Goal: Task Accomplishment & Management: Use online tool/utility

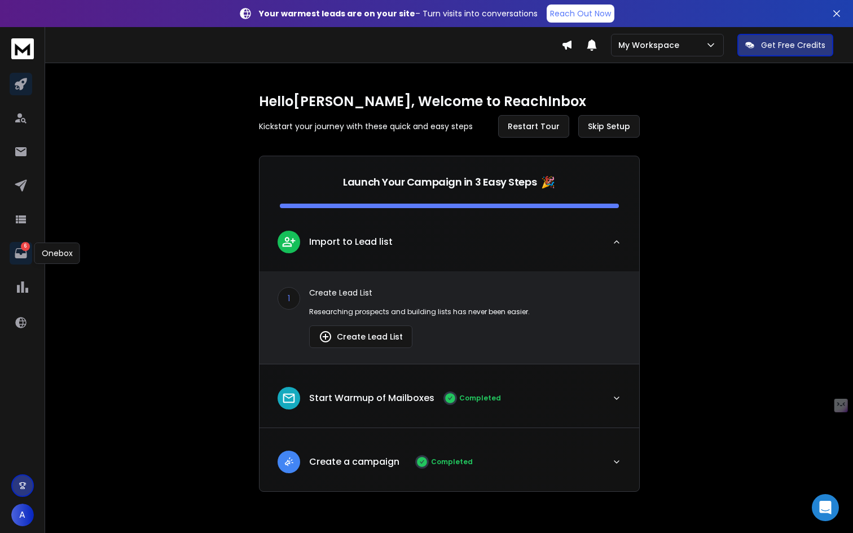
click at [19, 257] on icon at bounding box center [21, 253] width 12 height 10
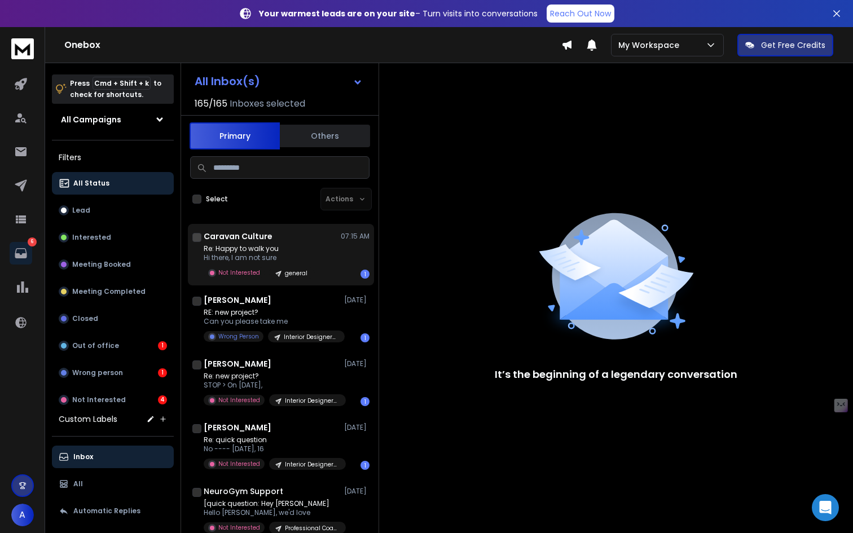
click at [271, 248] on p "Re: Happy to walk you" at bounding box center [259, 248] width 111 height 9
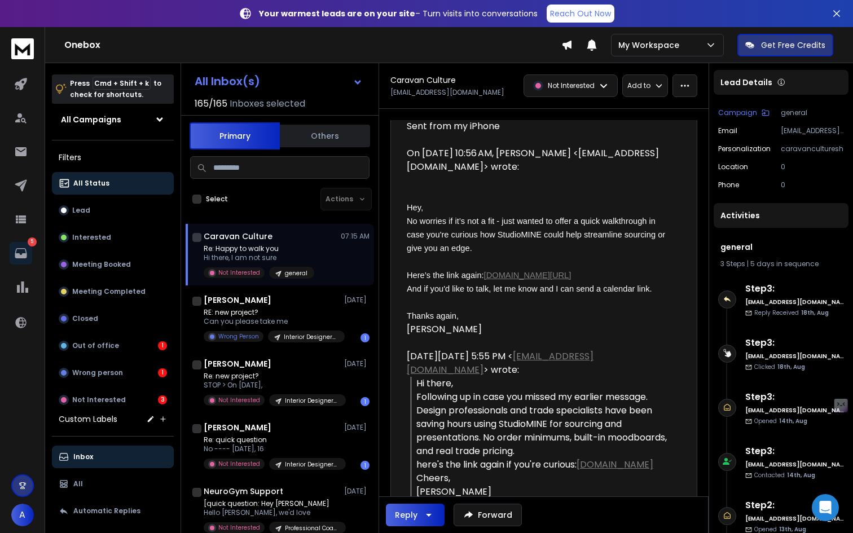
scroll to position [247, 0]
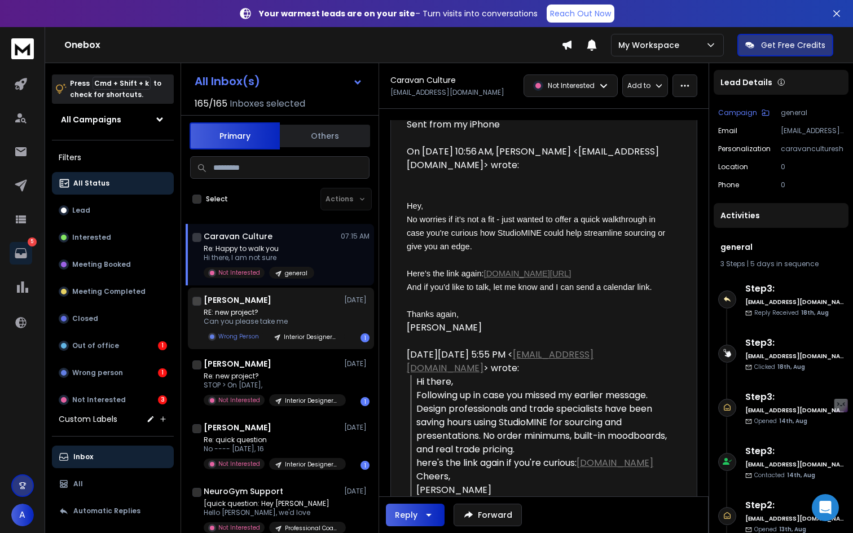
click at [320, 309] on p "RE: new project?" at bounding box center [271, 312] width 135 height 9
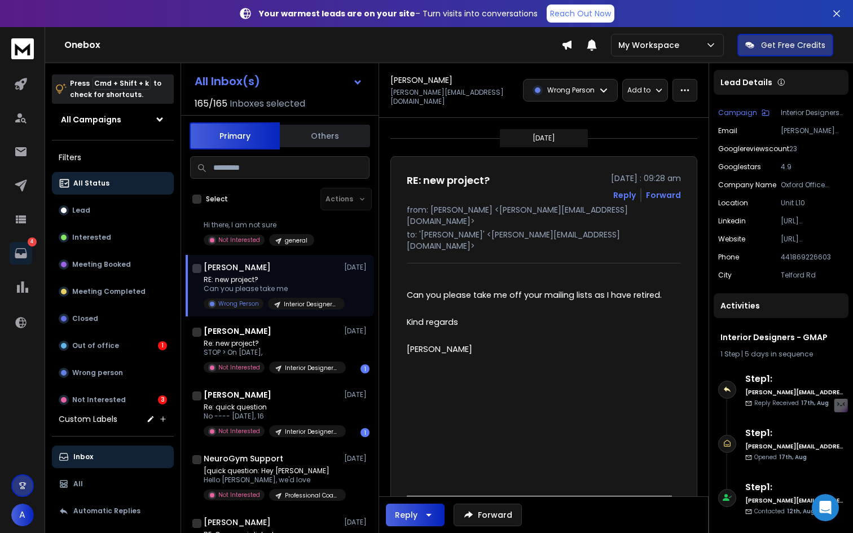
scroll to position [37, 0]
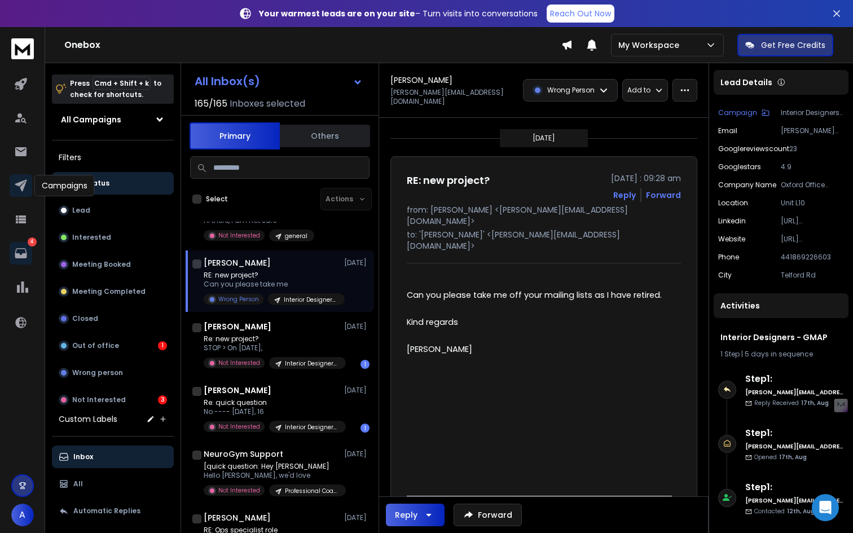
click at [23, 181] on icon at bounding box center [21, 186] width 14 height 14
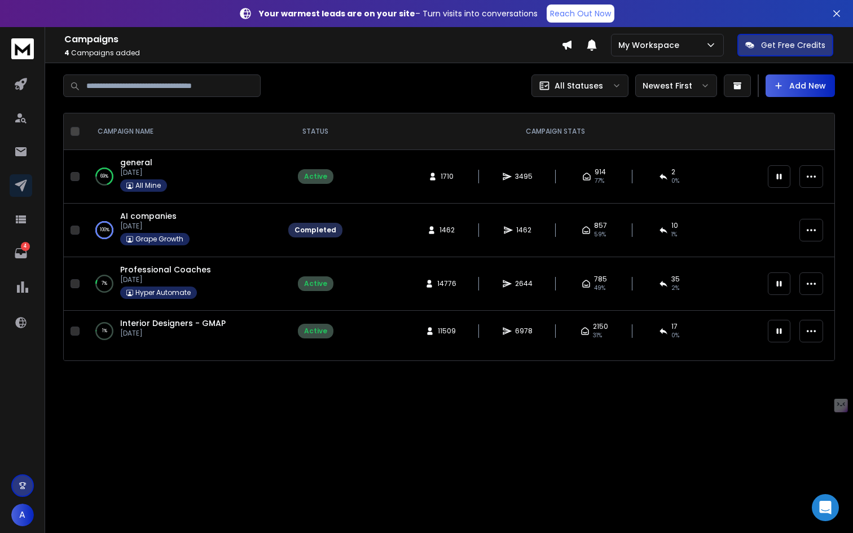
click at [211, 169] on div "69 % general [DATE] All Mine" at bounding box center [182, 176] width 175 height 39
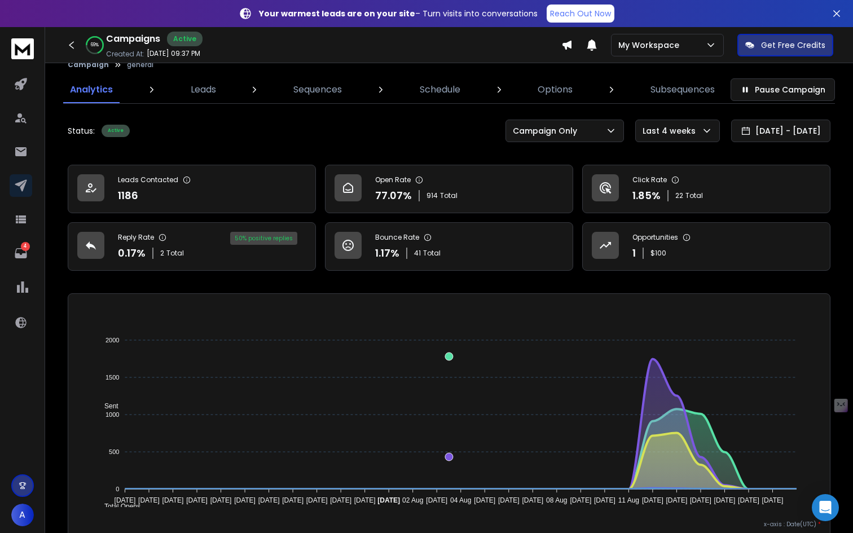
scroll to position [30, 0]
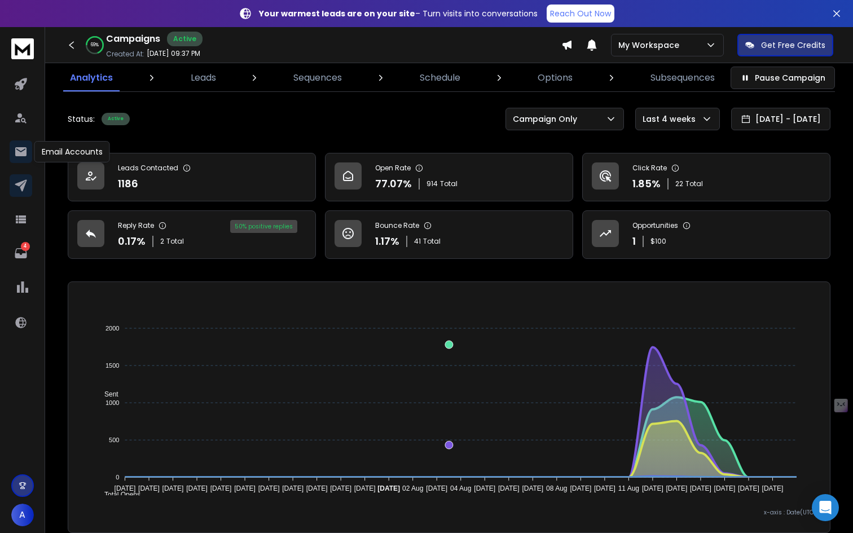
click at [16, 146] on icon at bounding box center [21, 152] width 14 height 14
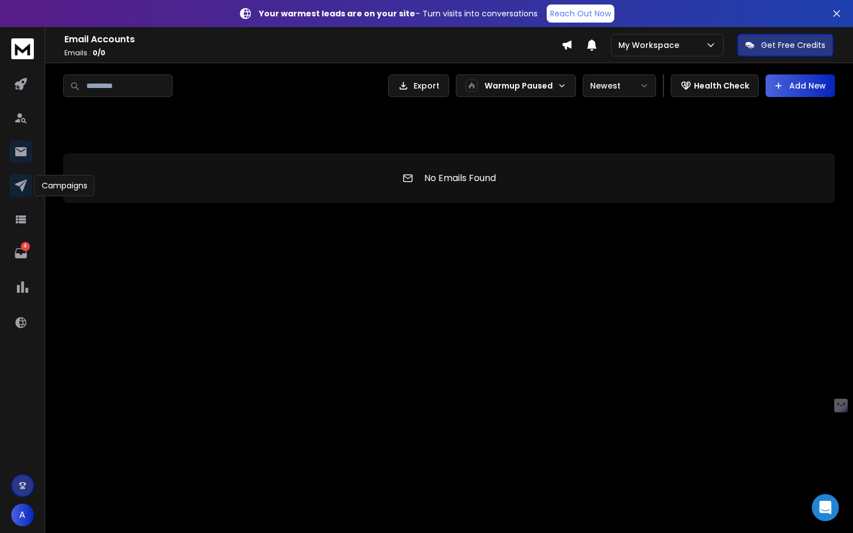
click at [13, 186] on link at bounding box center [21, 185] width 23 height 23
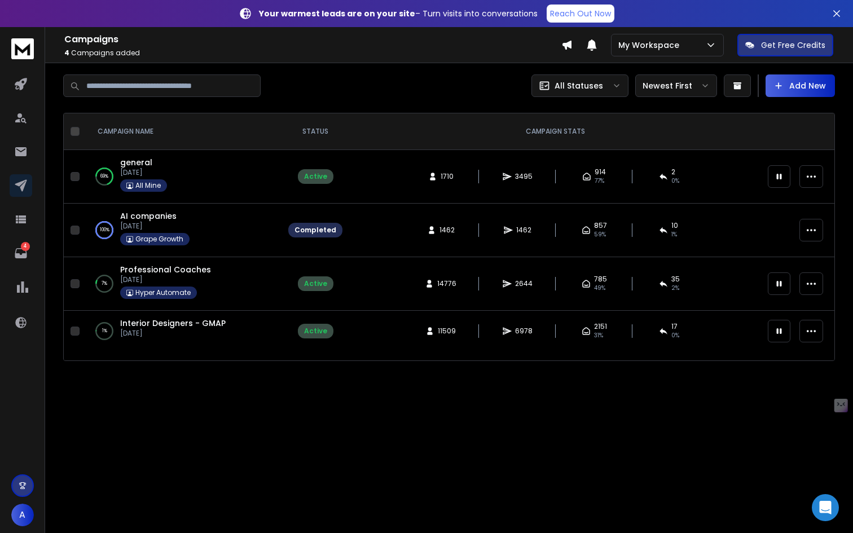
click at [196, 218] on div "100 % AI companies [DATE] Grape Growth" at bounding box center [182, 229] width 175 height 39
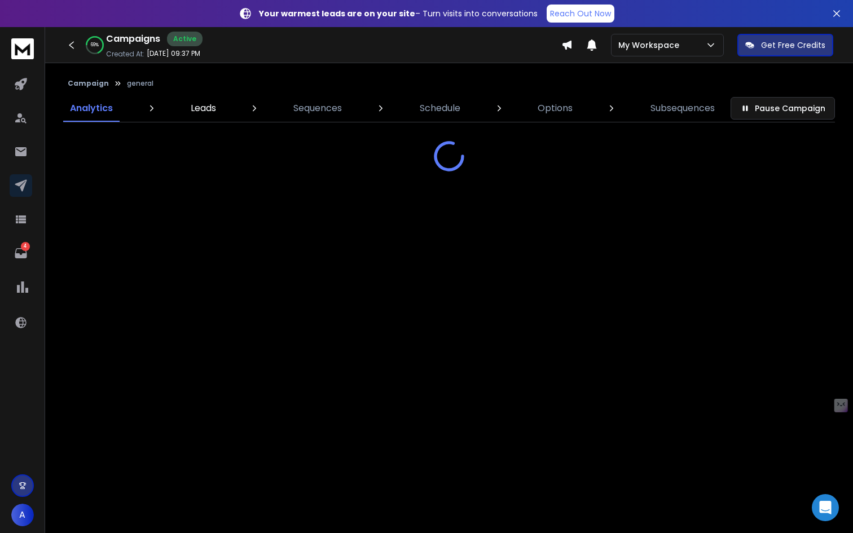
click at [210, 116] on link "Leads" at bounding box center [203, 108] width 39 height 27
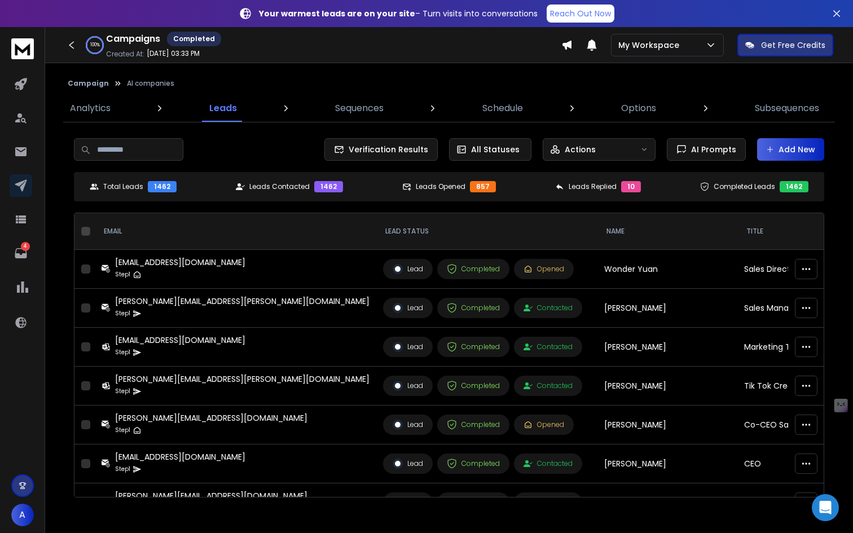
click at [783, 153] on button "Add New" at bounding box center [790, 149] width 67 height 23
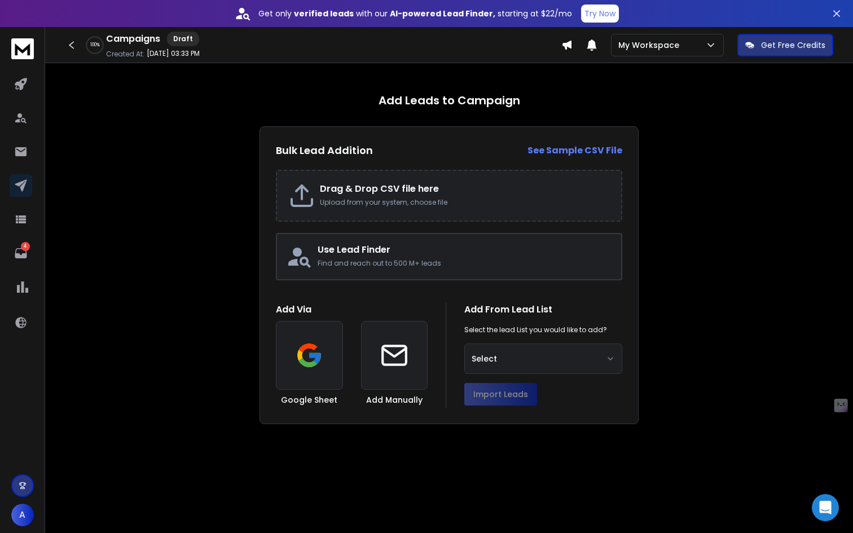
click at [441, 208] on div "Drag & Drop CSV file here Upload from your system, choose file" at bounding box center [465, 195] width 290 height 27
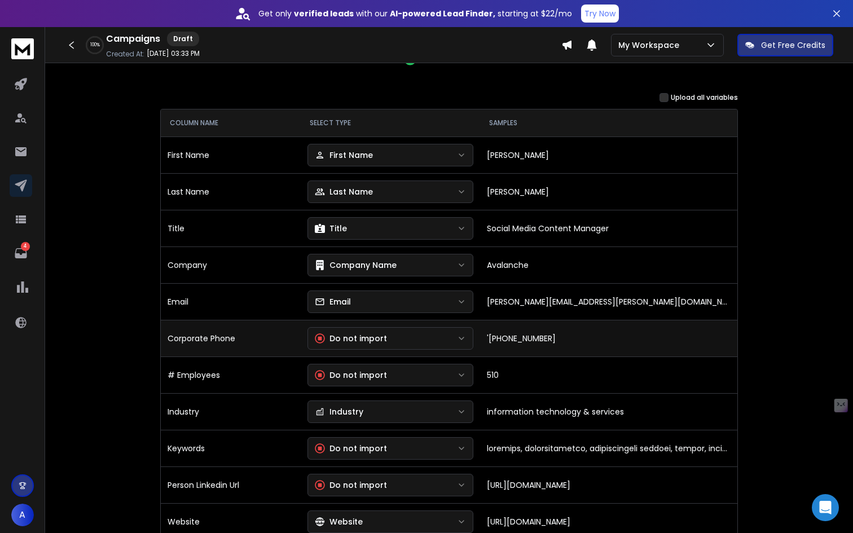
scroll to position [138, 0]
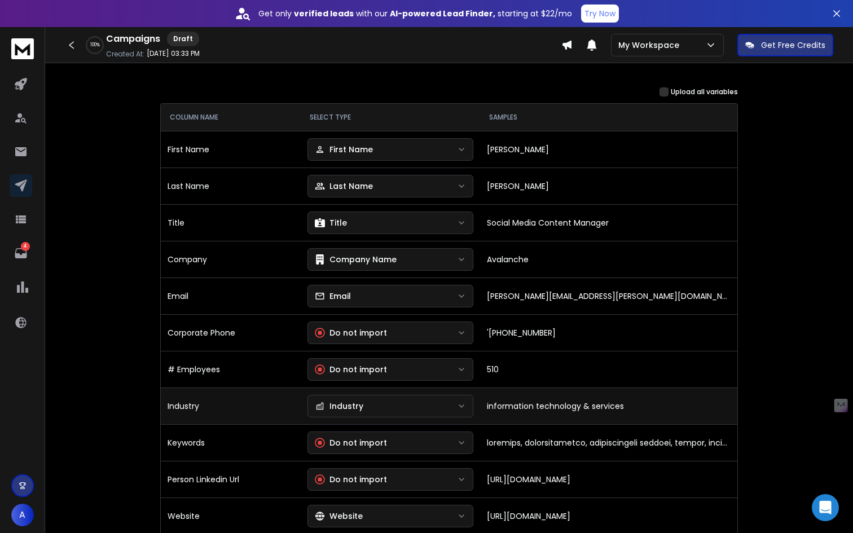
click at [421, 403] on button "Industry" at bounding box center [390, 406] width 166 height 23
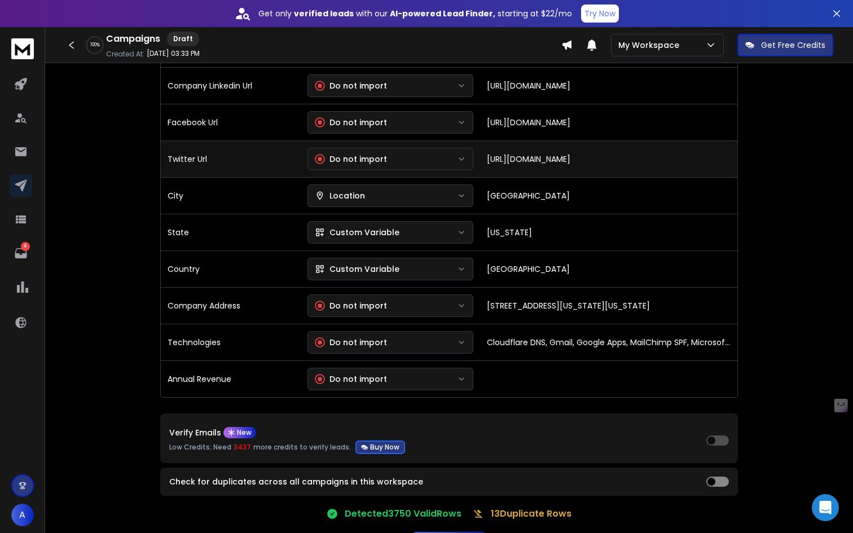
scroll to position [644, 0]
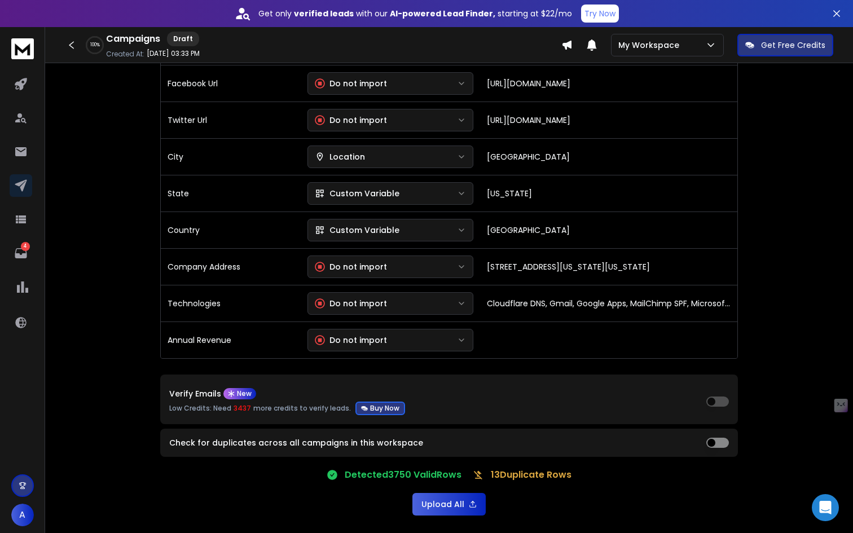
click at [455, 513] on button "Upload All" at bounding box center [448, 504] width 73 height 23
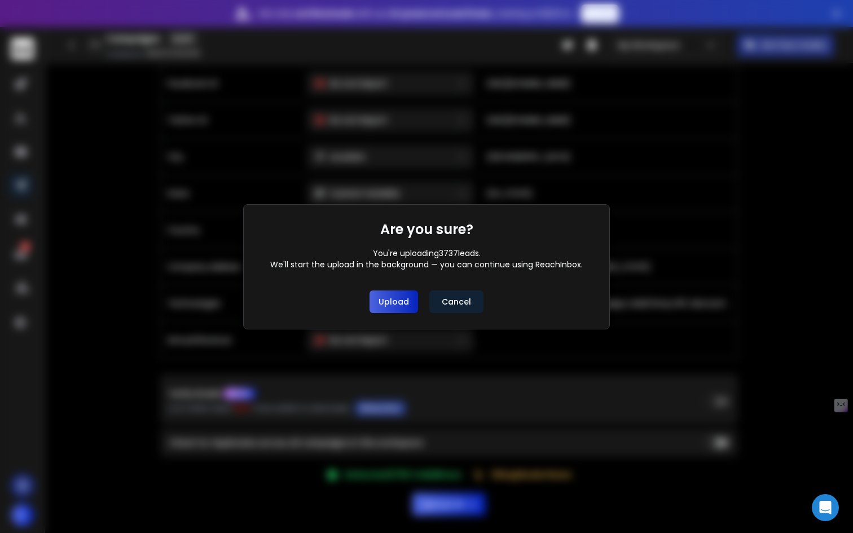
click at [391, 299] on button "Upload" at bounding box center [394, 302] width 49 height 23
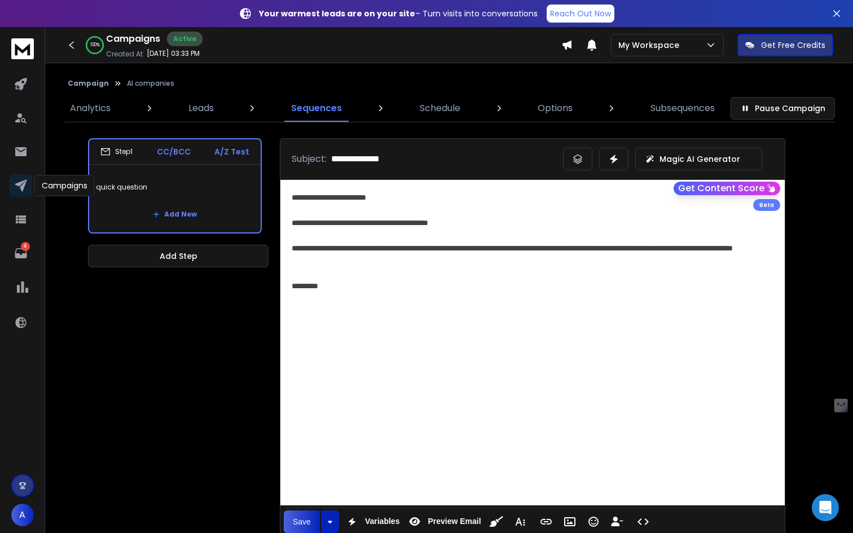
click at [13, 183] on link at bounding box center [21, 185] width 23 height 23
